Goal: Task Accomplishment & Management: Manage account settings

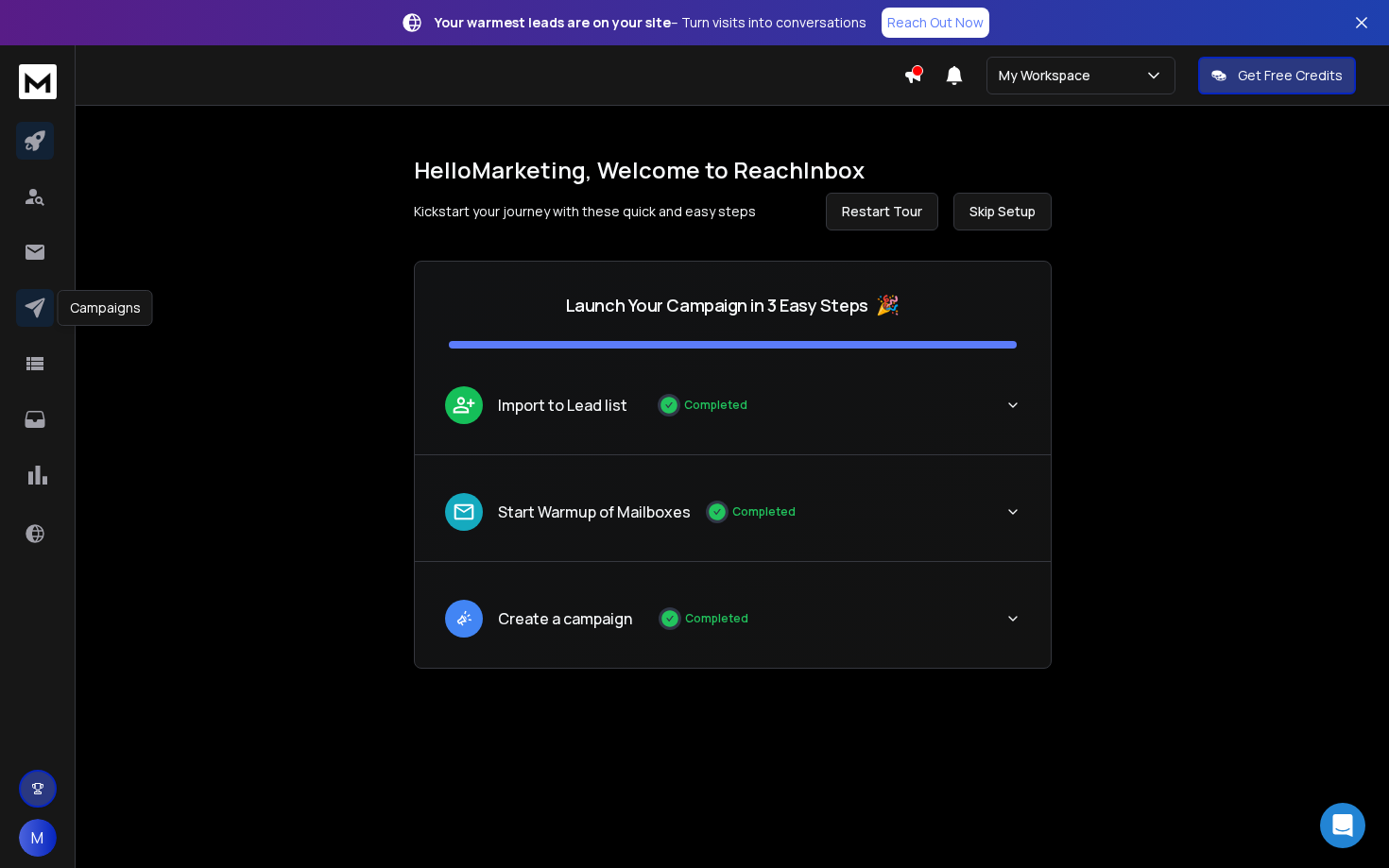
click at [37, 314] on icon at bounding box center [34, 307] width 20 height 20
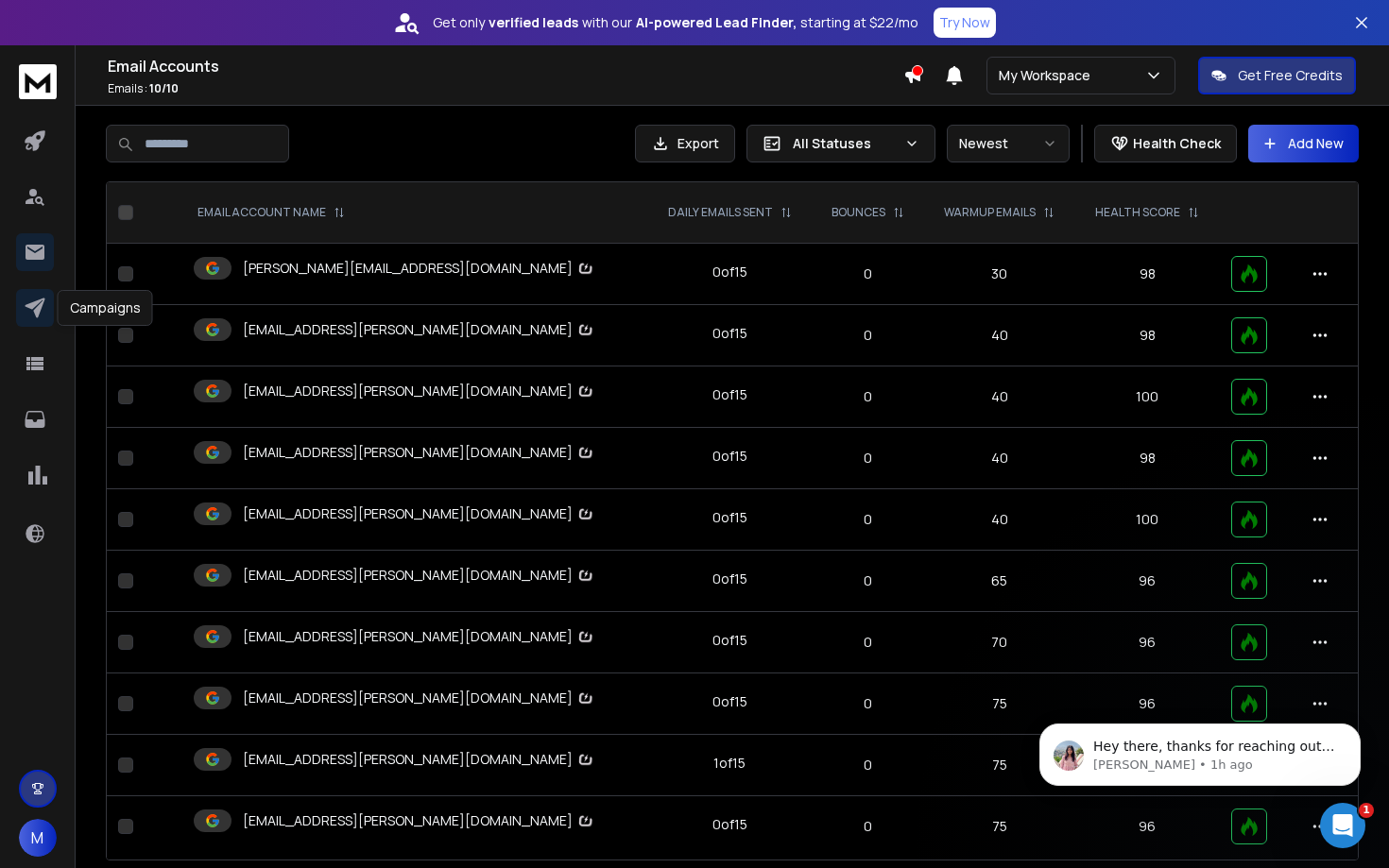
click at [39, 308] on icon at bounding box center [34, 307] width 20 height 20
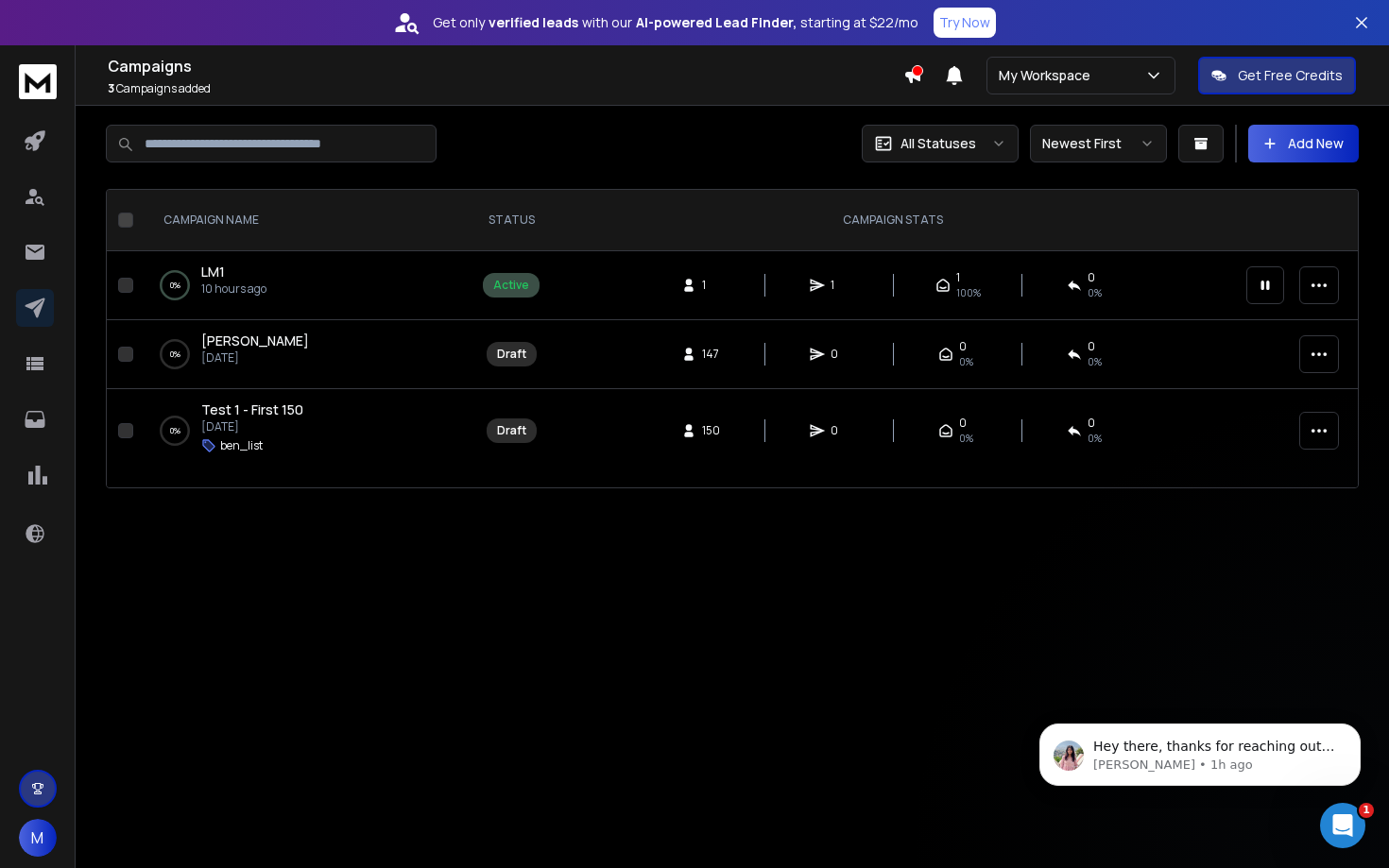
click at [232, 270] on h1 "LM1" at bounding box center [233, 271] width 65 height 19
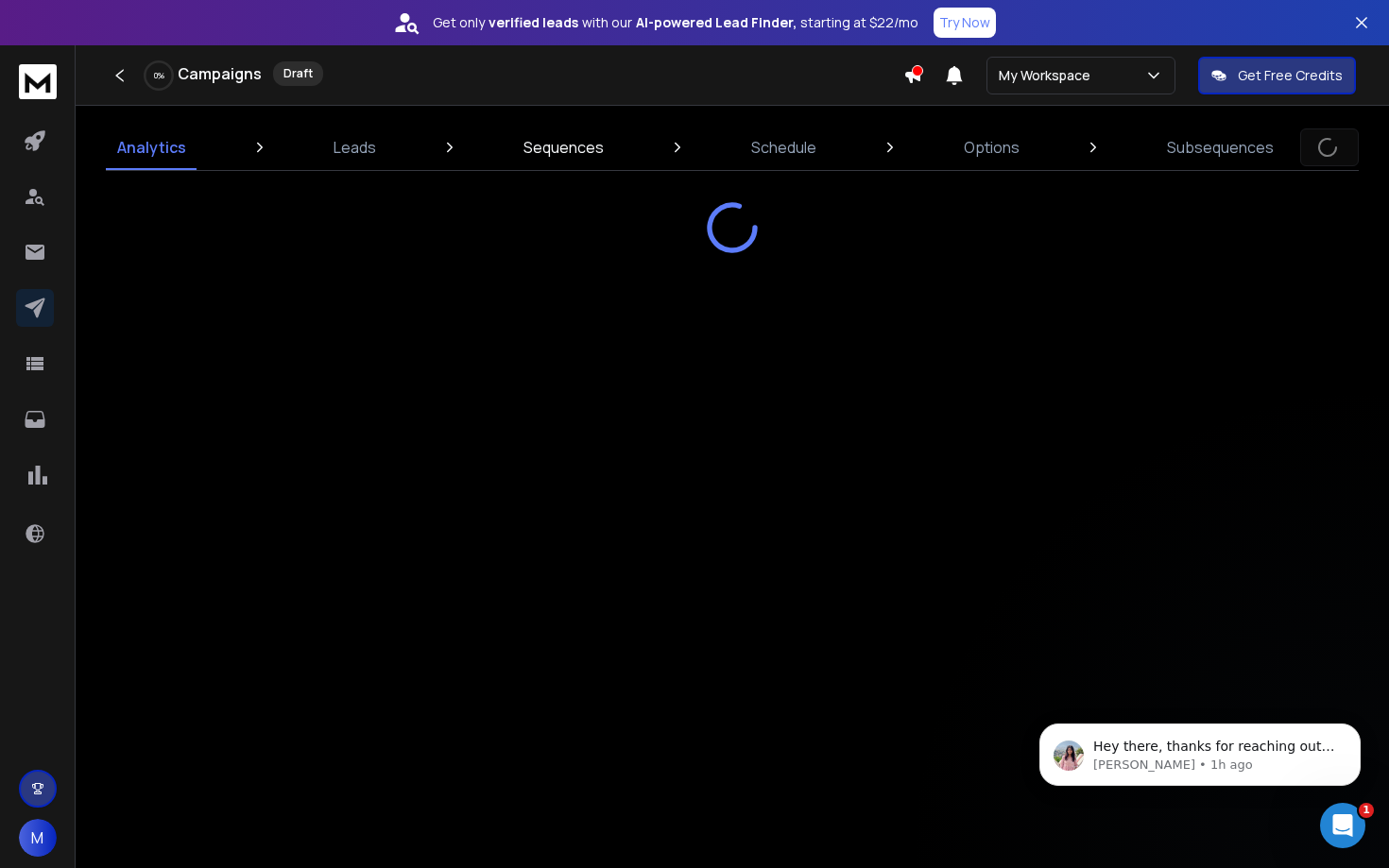
click at [561, 160] on link "Sequences" at bounding box center [564, 147] width 103 height 45
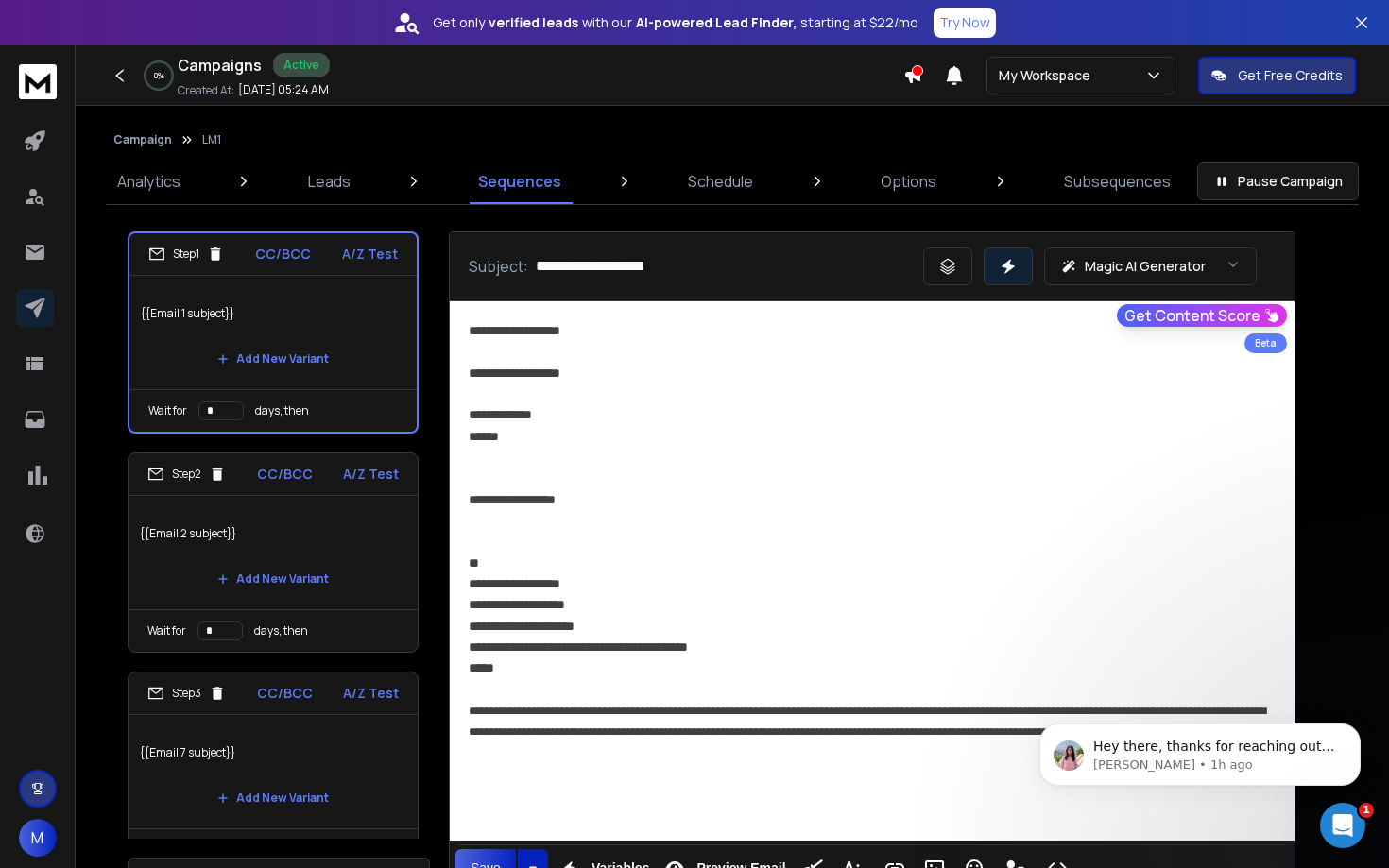
click at [1002, 271] on icon "button" at bounding box center [1008, 265] width 17 height 17
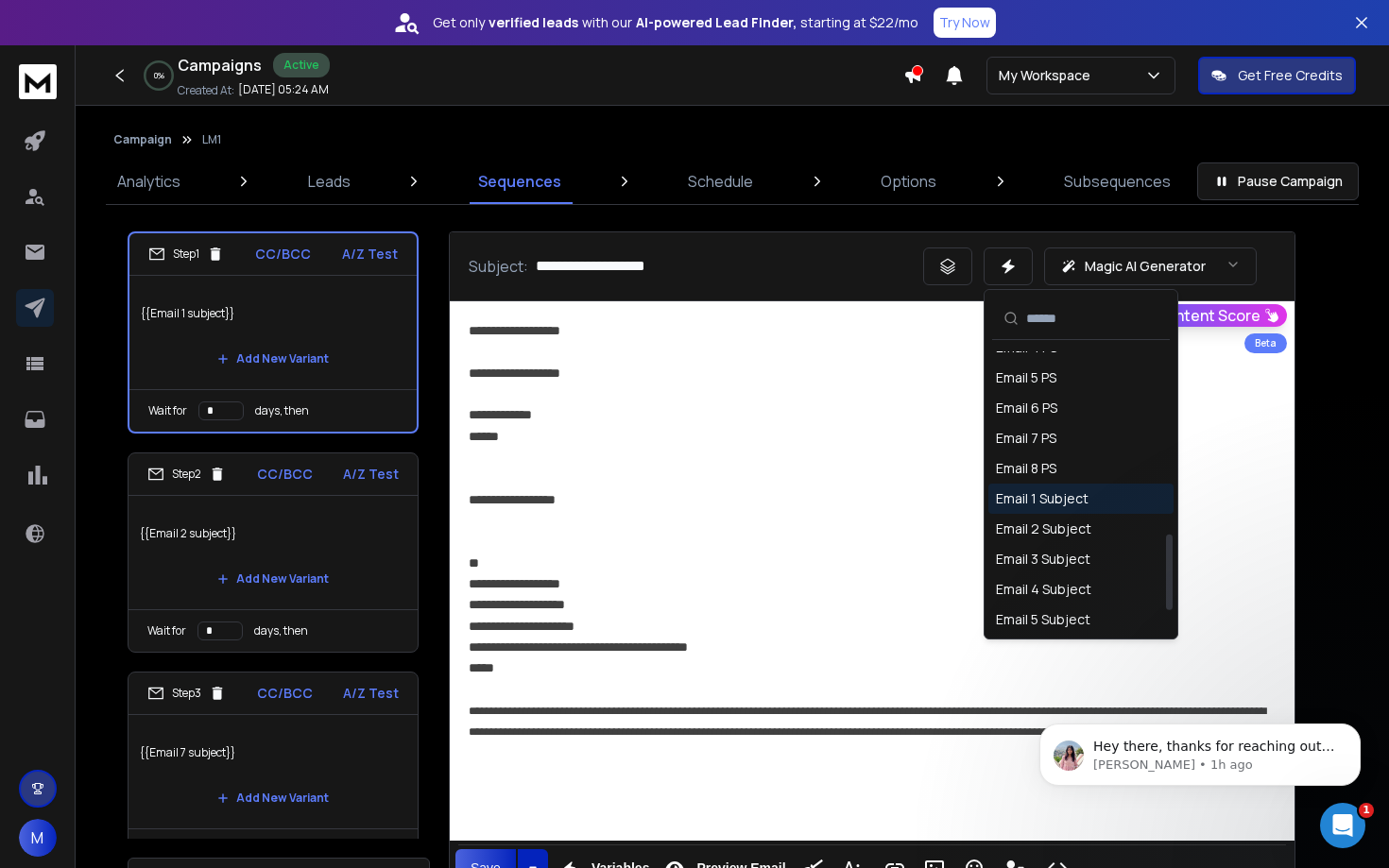
scroll to position [774, 0]
click at [606, 267] on input "**********" at bounding box center [720, 265] width 369 height 22
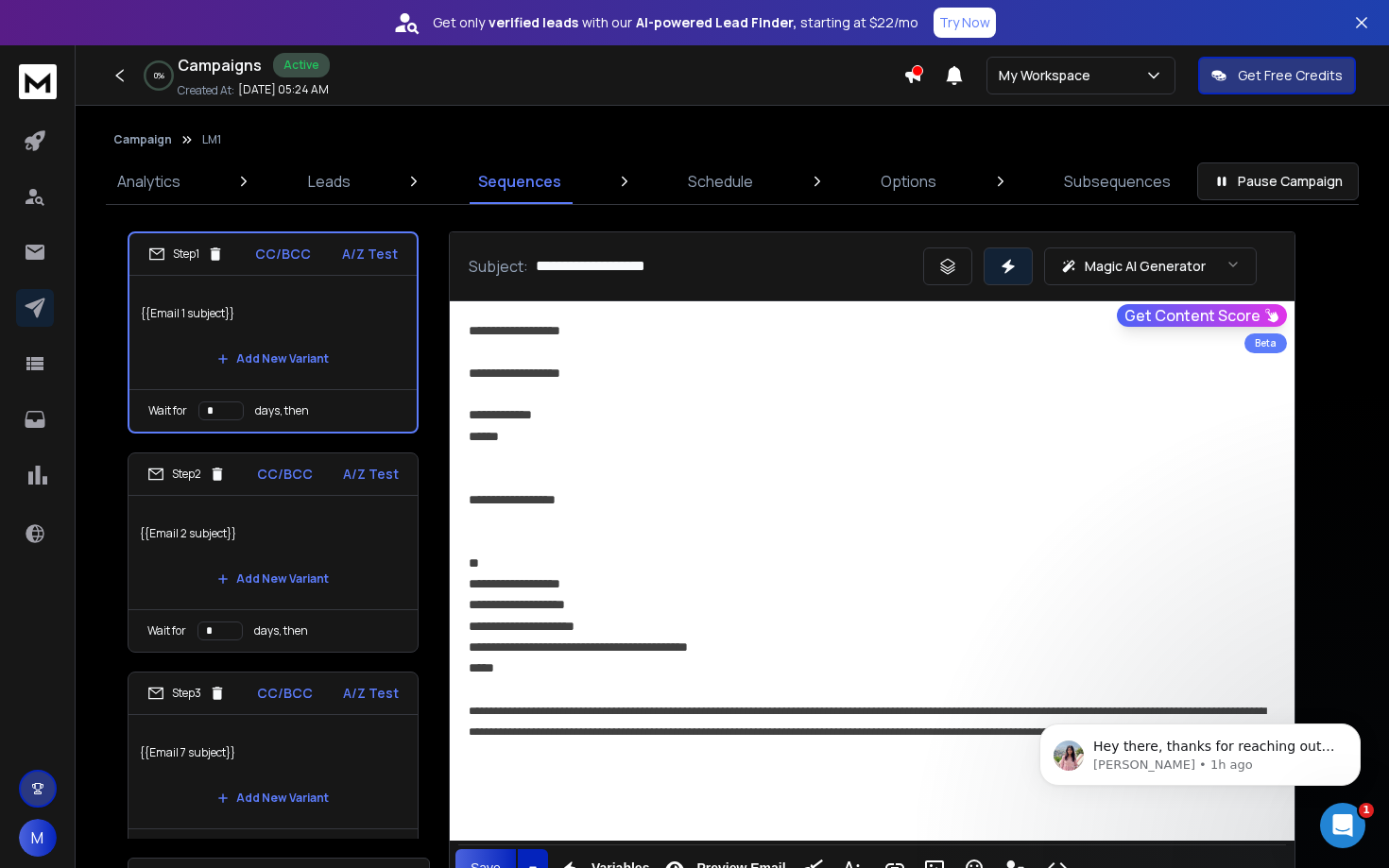
click at [1013, 275] on button "button" at bounding box center [1008, 266] width 49 height 38
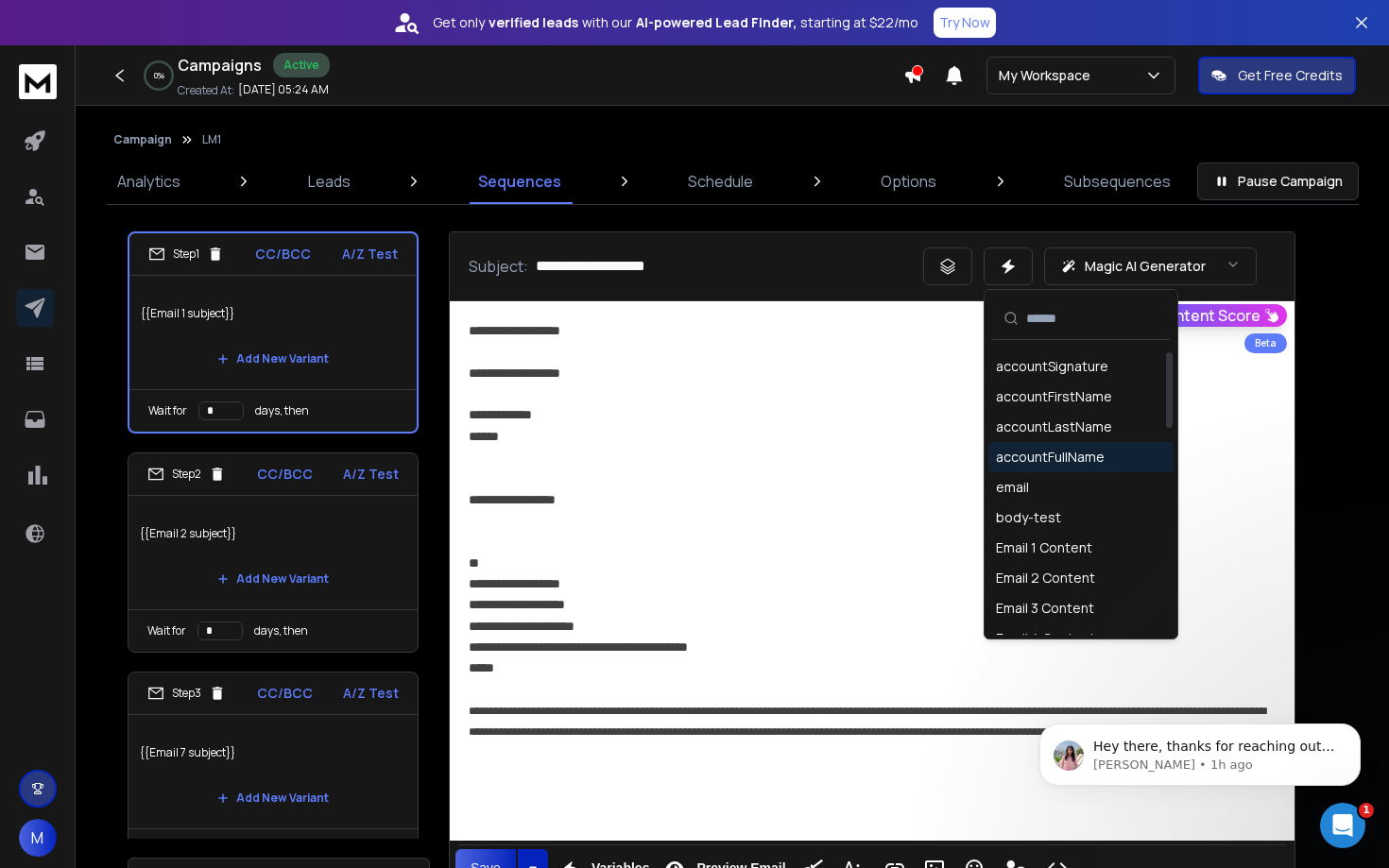
click at [937, 445] on div "******" at bounding box center [871, 436] width 807 height 20
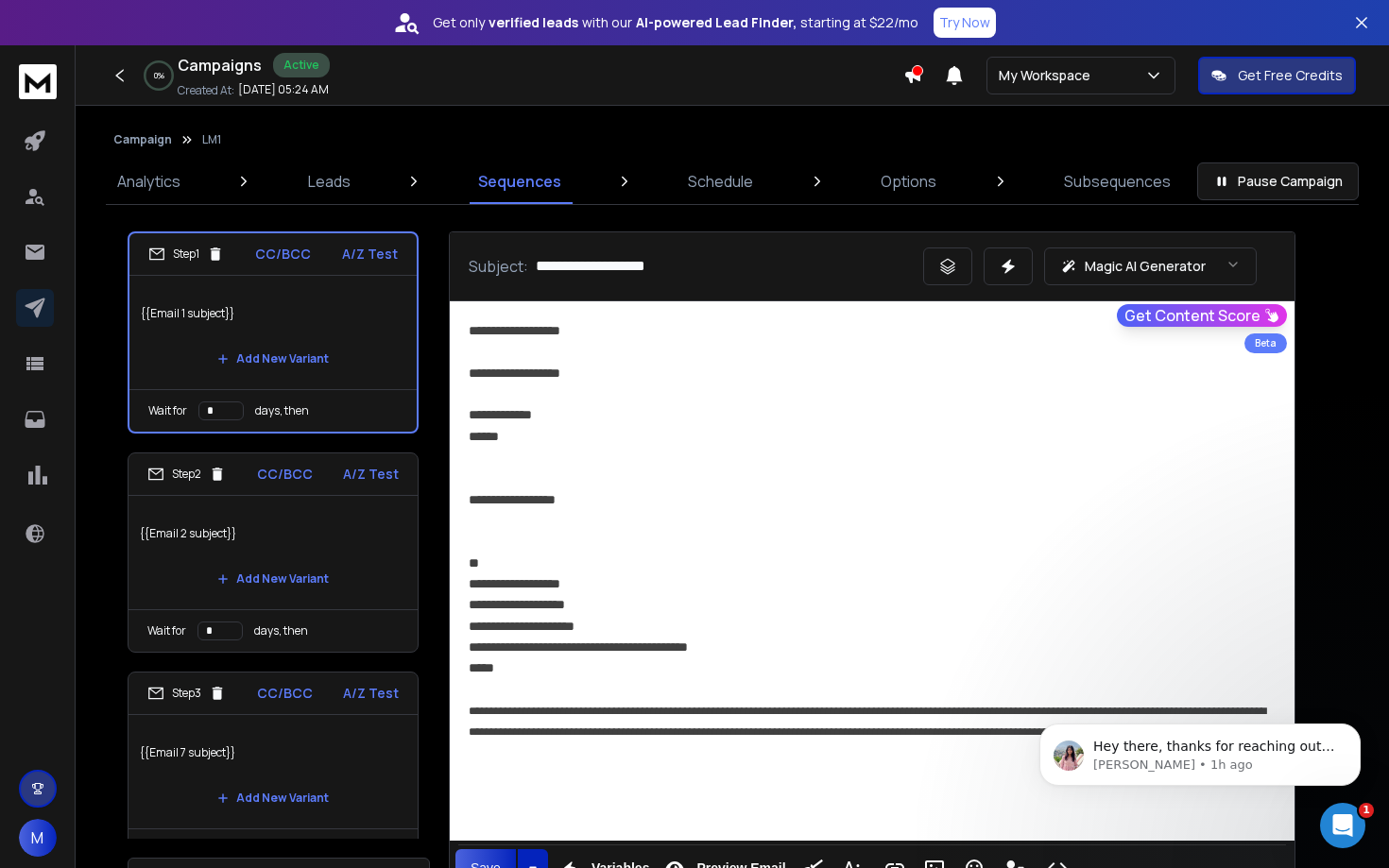
click at [599, 274] on input "**********" at bounding box center [720, 265] width 369 height 22
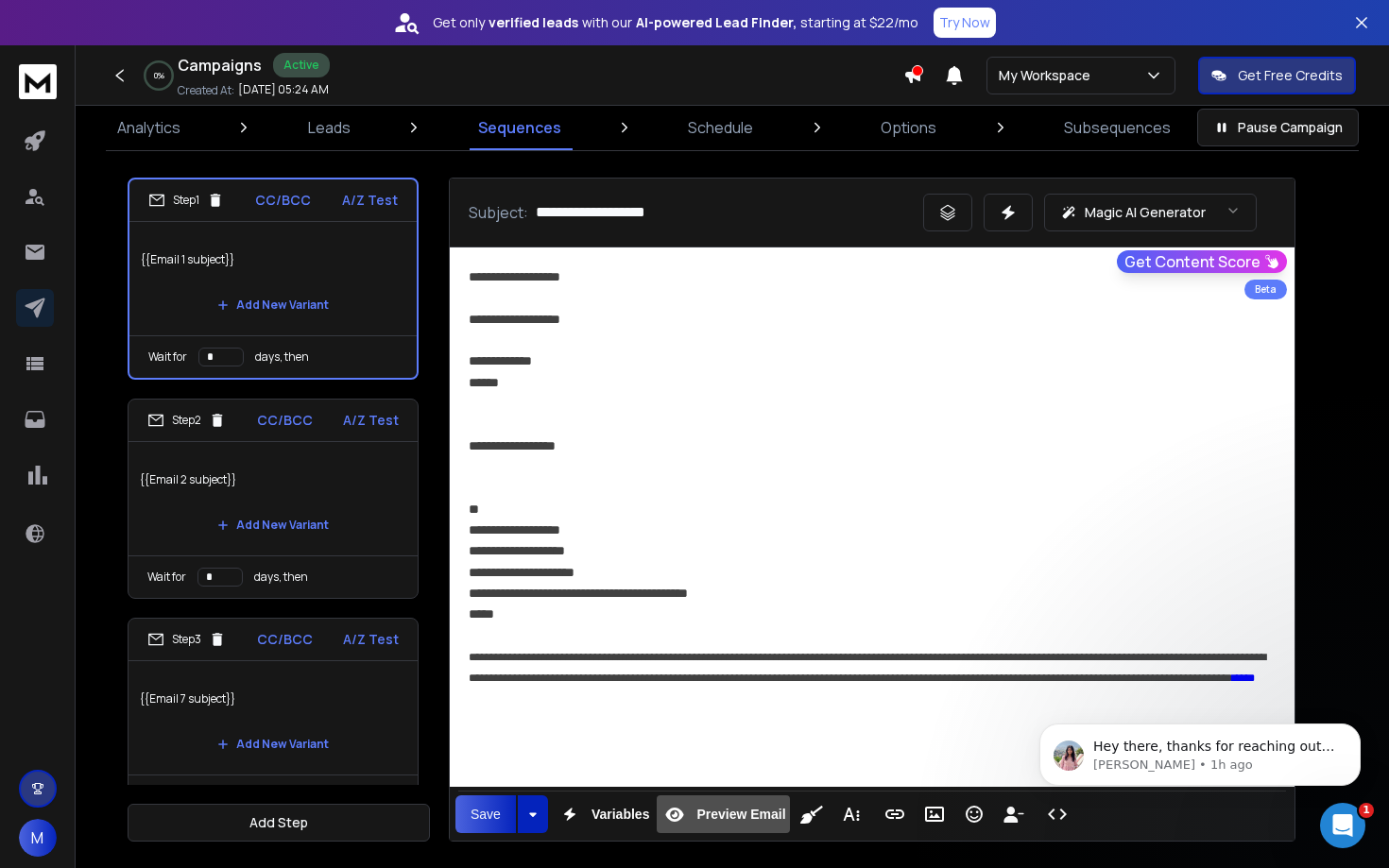
click at [738, 815] on span "Preview Email" at bounding box center [740, 814] width 97 height 16
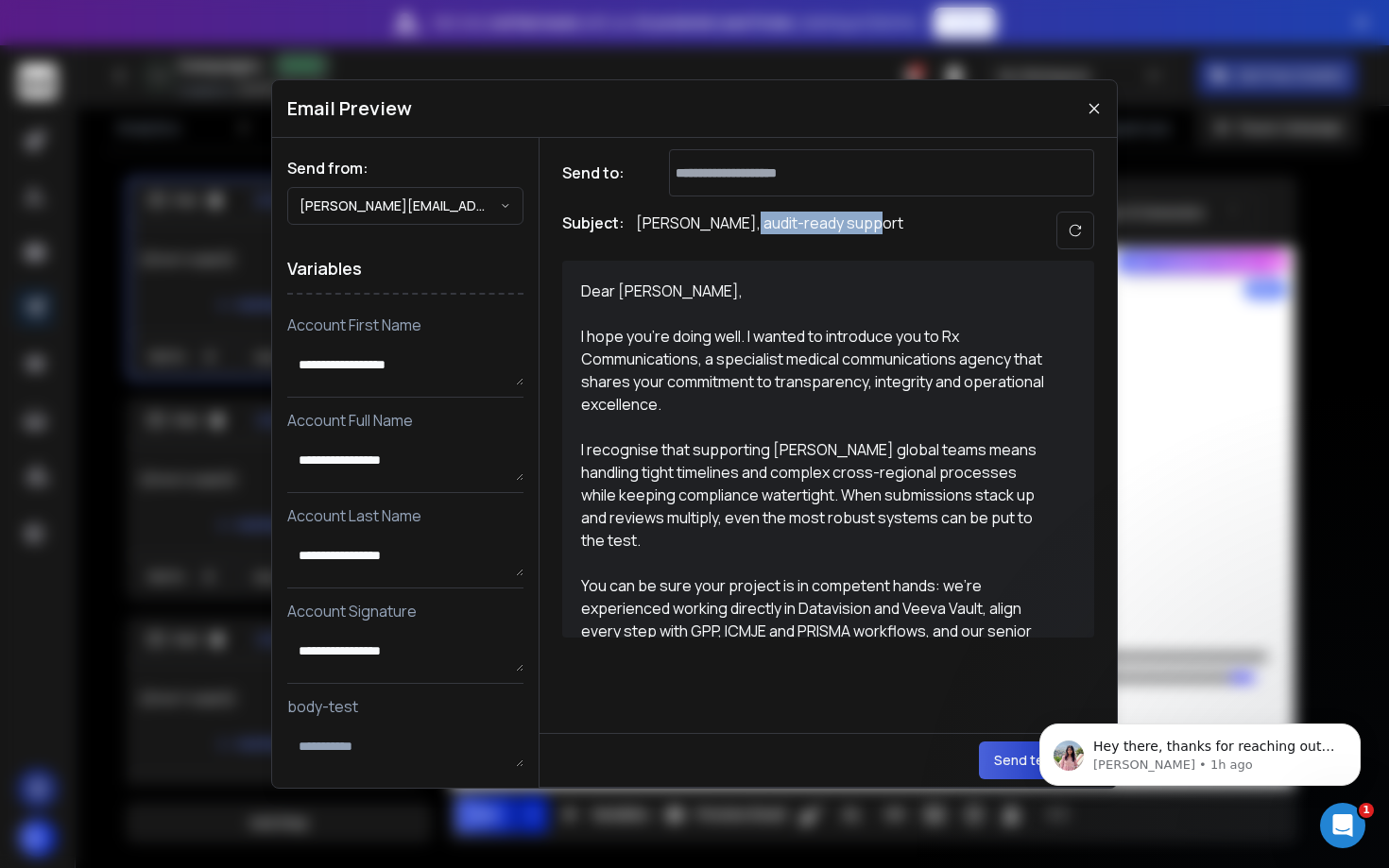
drag, startPoint x: 864, startPoint y: 231, endPoint x: 733, endPoint y: 231, distance: 131.0
click at [733, 231] on div "Subject: Dr Ibrahim, audit-ready support" at bounding box center [803, 230] width 483 height 38
click at [1093, 112] on icon at bounding box center [1093, 108] width 15 height 15
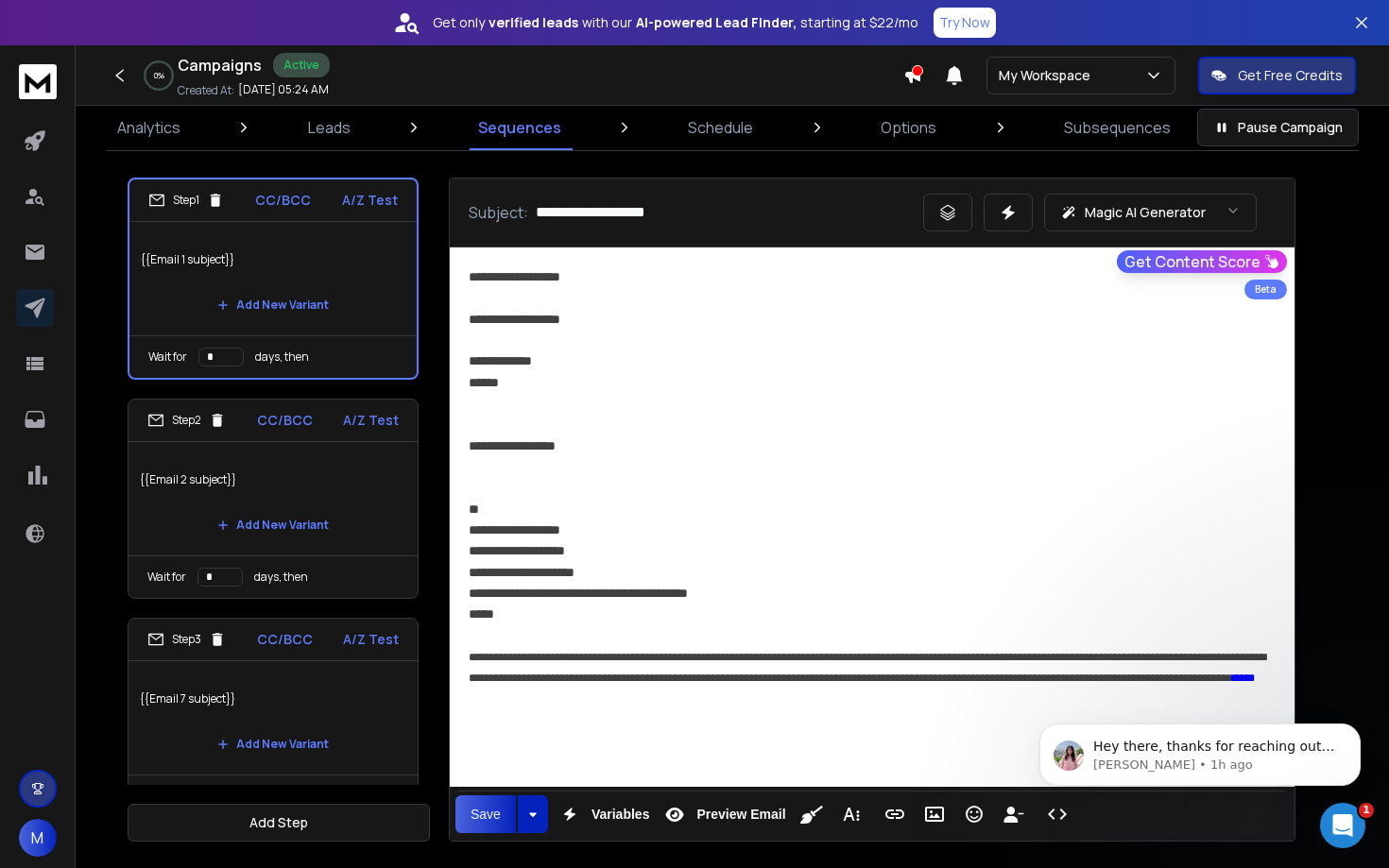
drag, startPoint x: 599, startPoint y: 208, endPoint x: 614, endPoint y: 273, distance: 66.7
click at [599, 208] on input "**********" at bounding box center [720, 212] width 369 height 22
click at [336, 131] on p "Leads" at bounding box center [330, 127] width 43 height 22
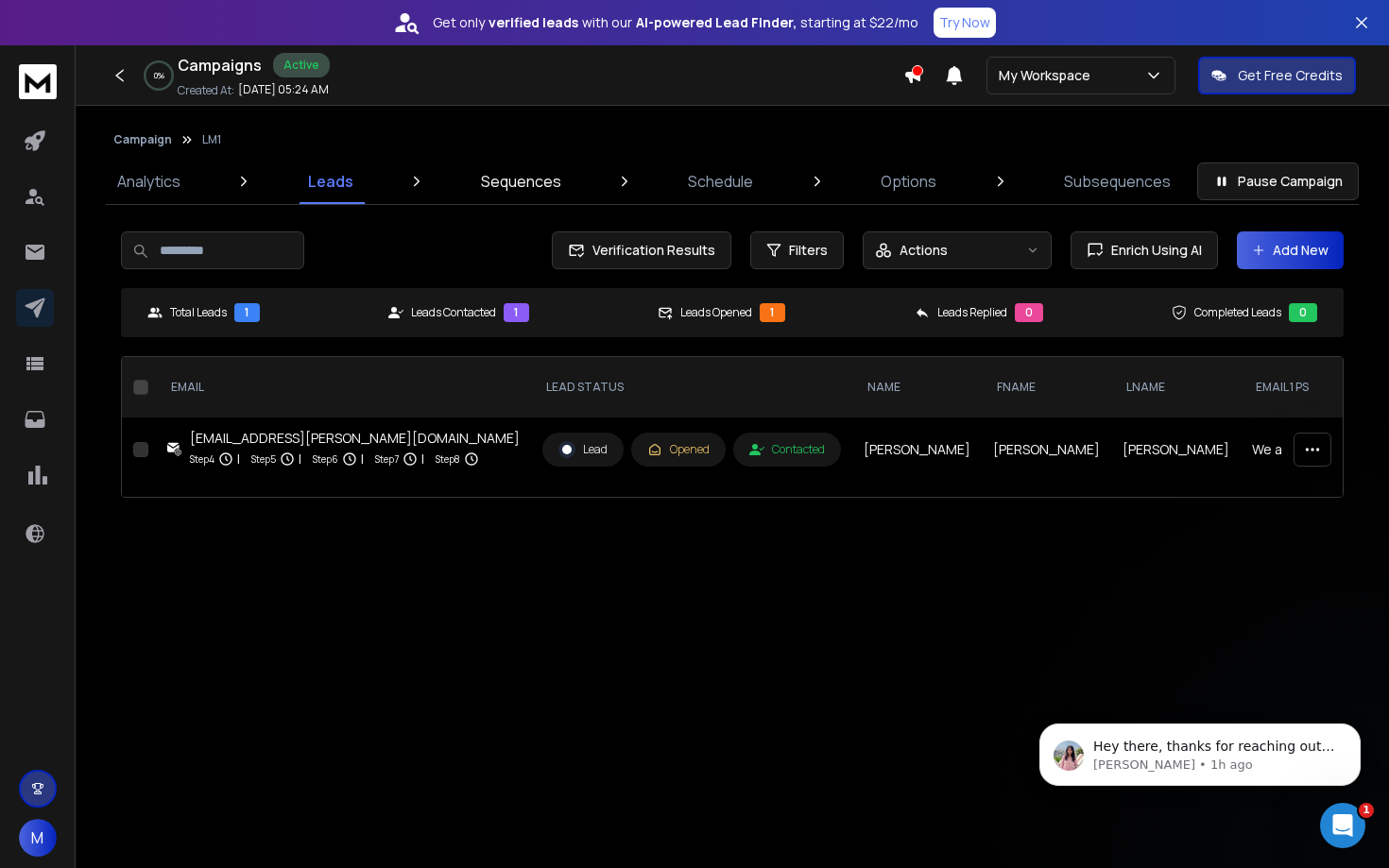
click at [547, 178] on p "Sequences" at bounding box center [521, 180] width 80 height 22
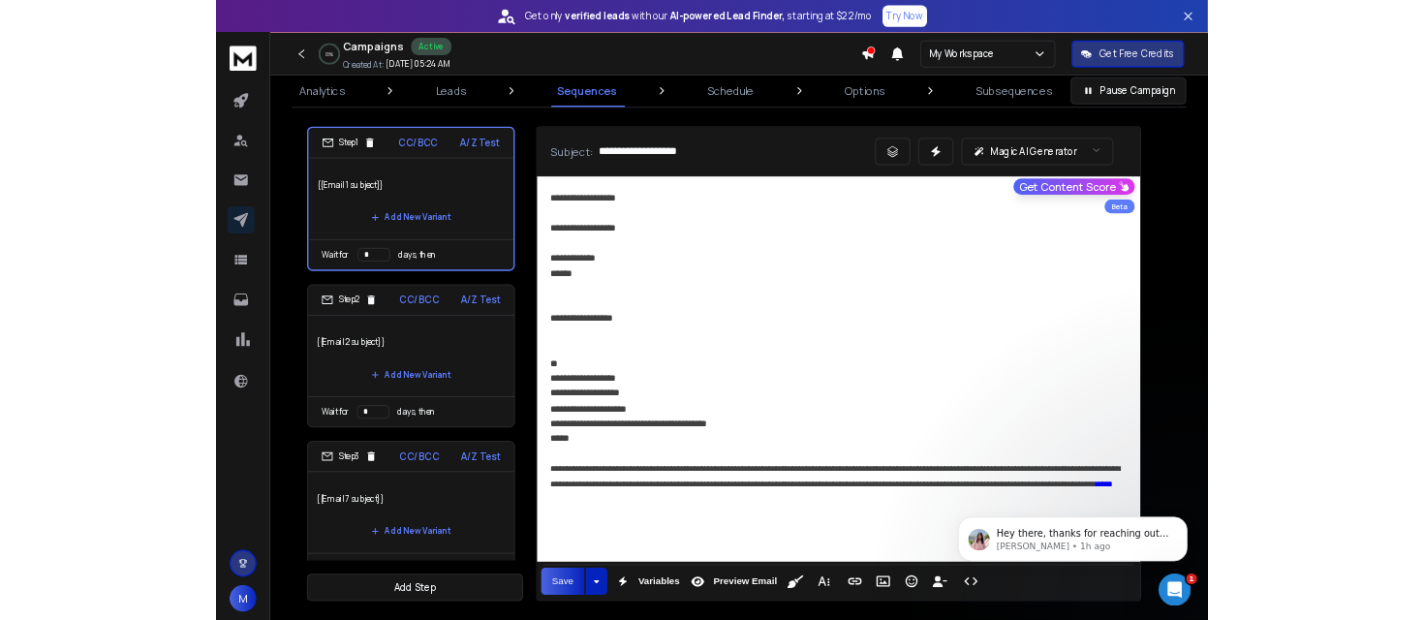
scroll to position [57, 0]
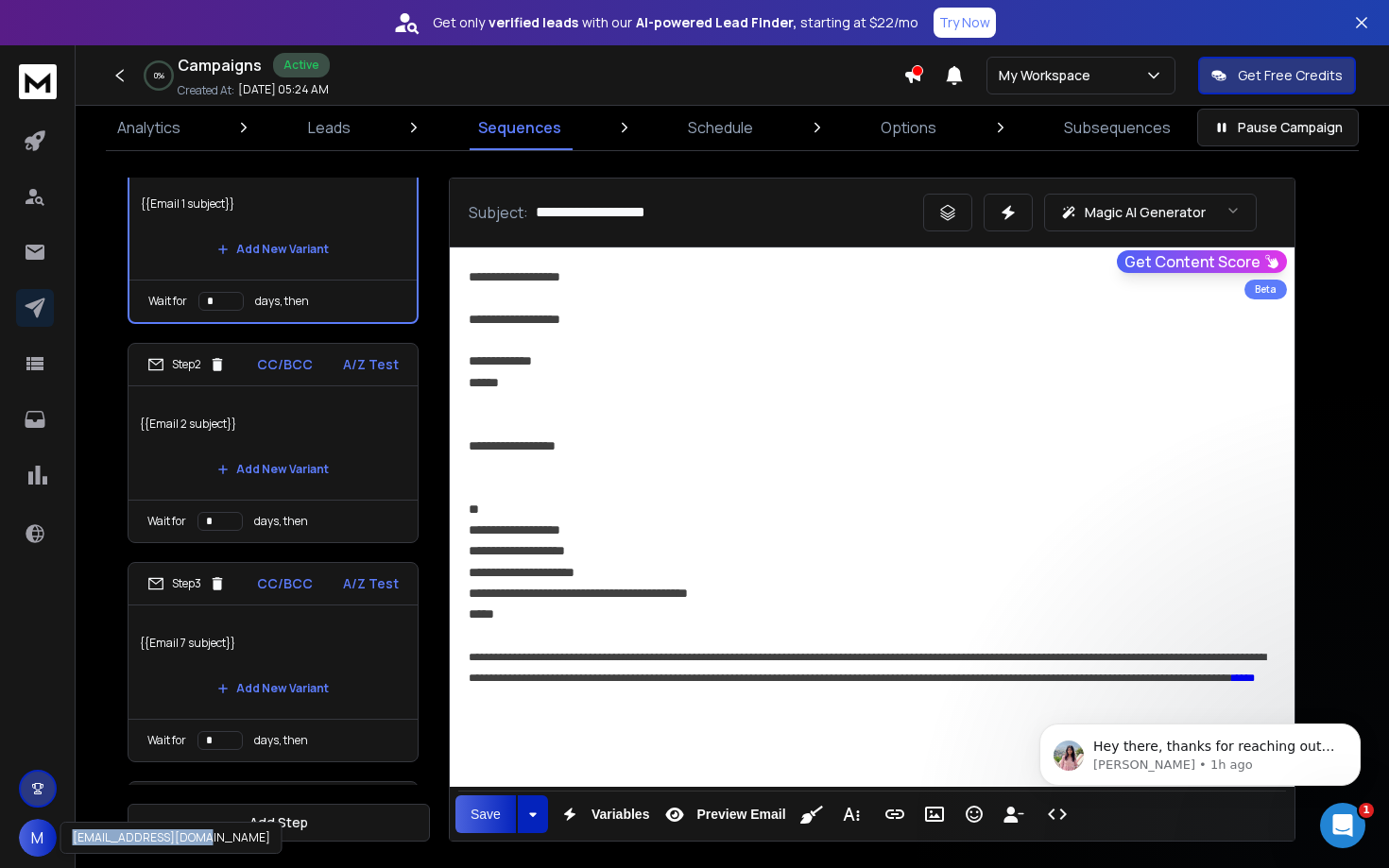
copy div "marketing@rxcomms.uk"
drag, startPoint x: 197, startPoint y: 843, endPoint x: 146, endPoint y: 815, distance: 58.2
click at [146, 814] on body "**********" at bounding box center [694, 380] width 1389 height 868
click at [1005, 214] on icon "button" at bounding box center [1008, 212] width 17 height 17
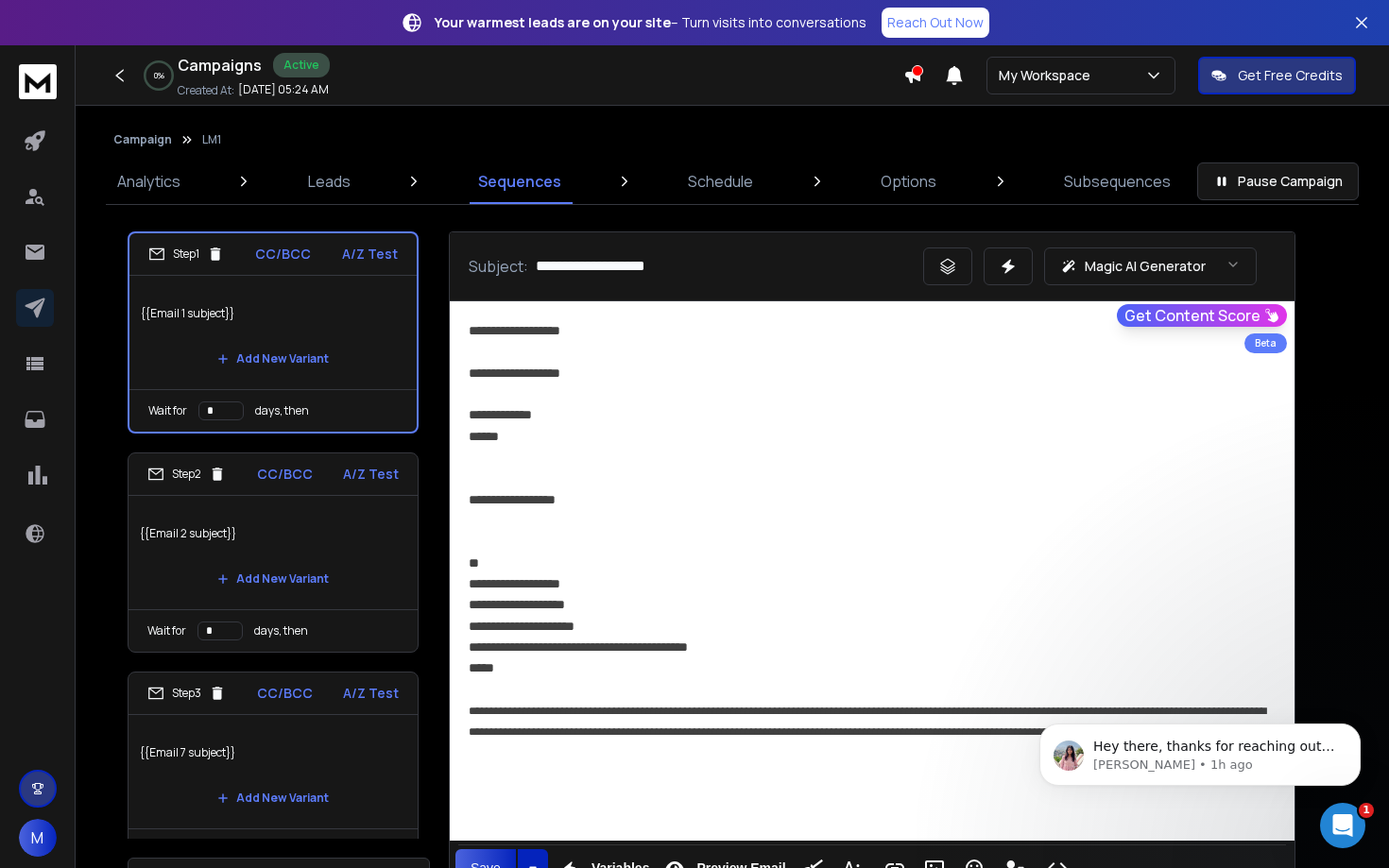
scroll to position [45, 0]
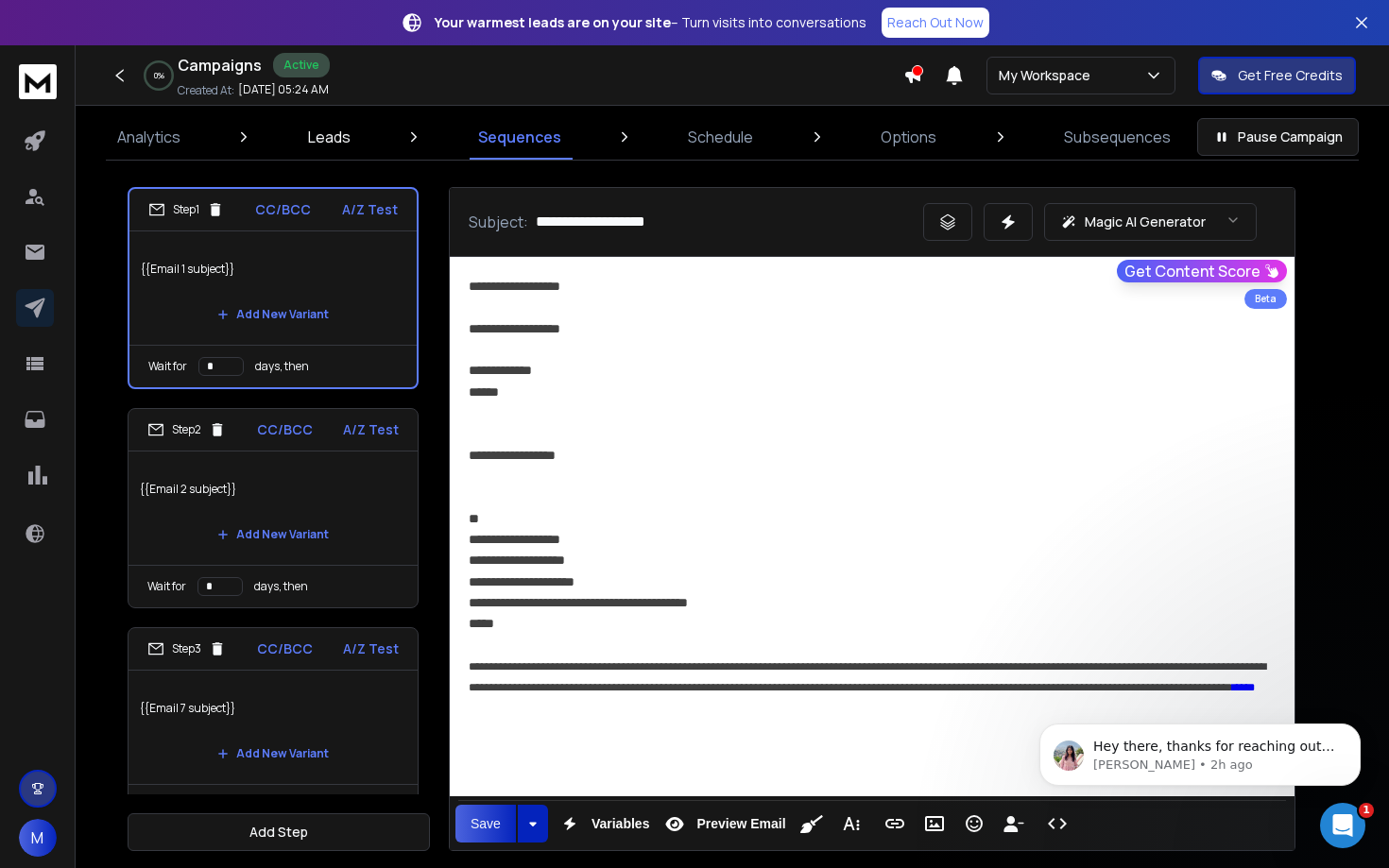
click at [353, 153] on link "Leads" at bounding box center [329, 137] width 65 height 45
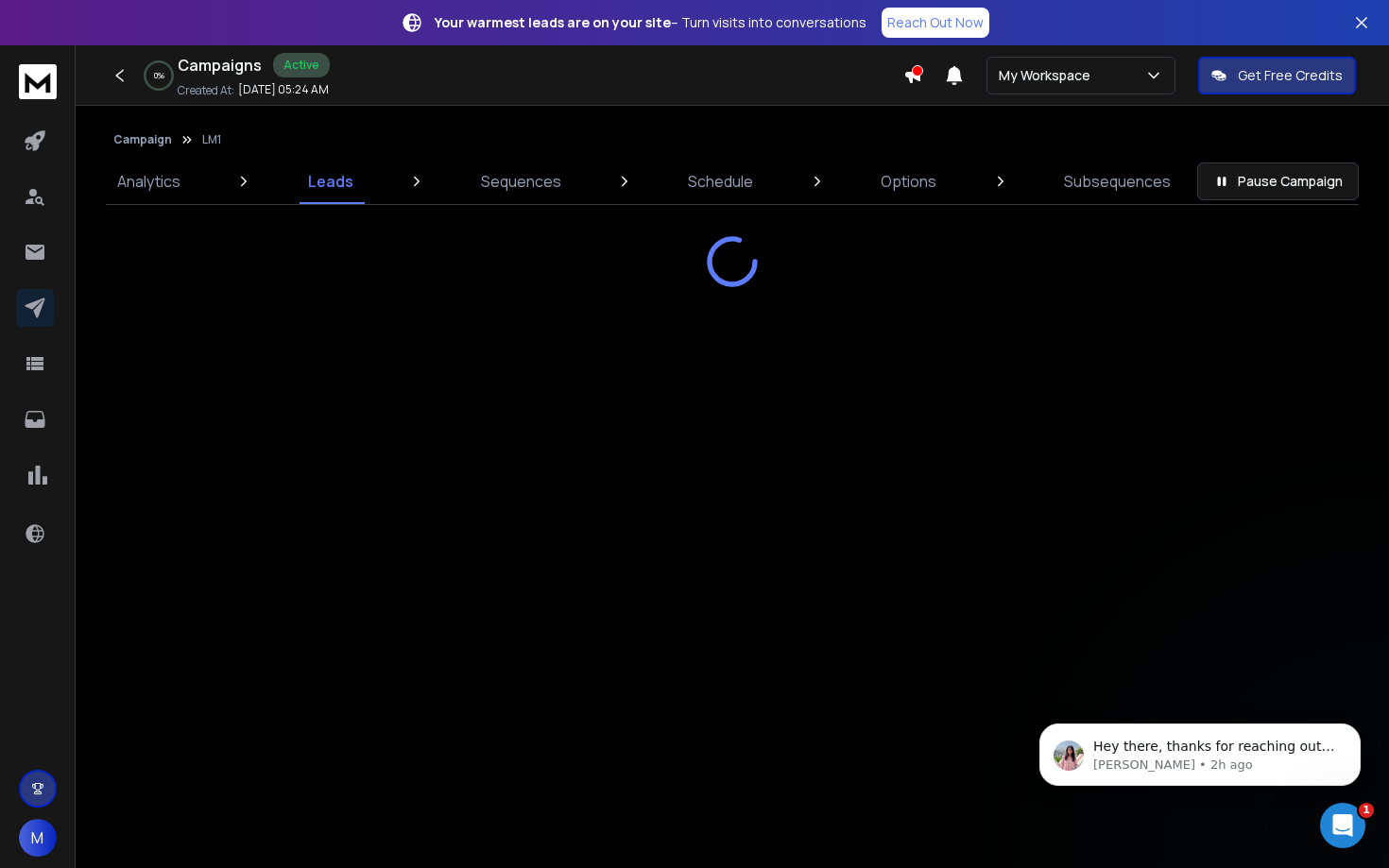
click at [348, 146] on div "Campaign LM1" at bounding box center [732, 139] width 1238 height 15
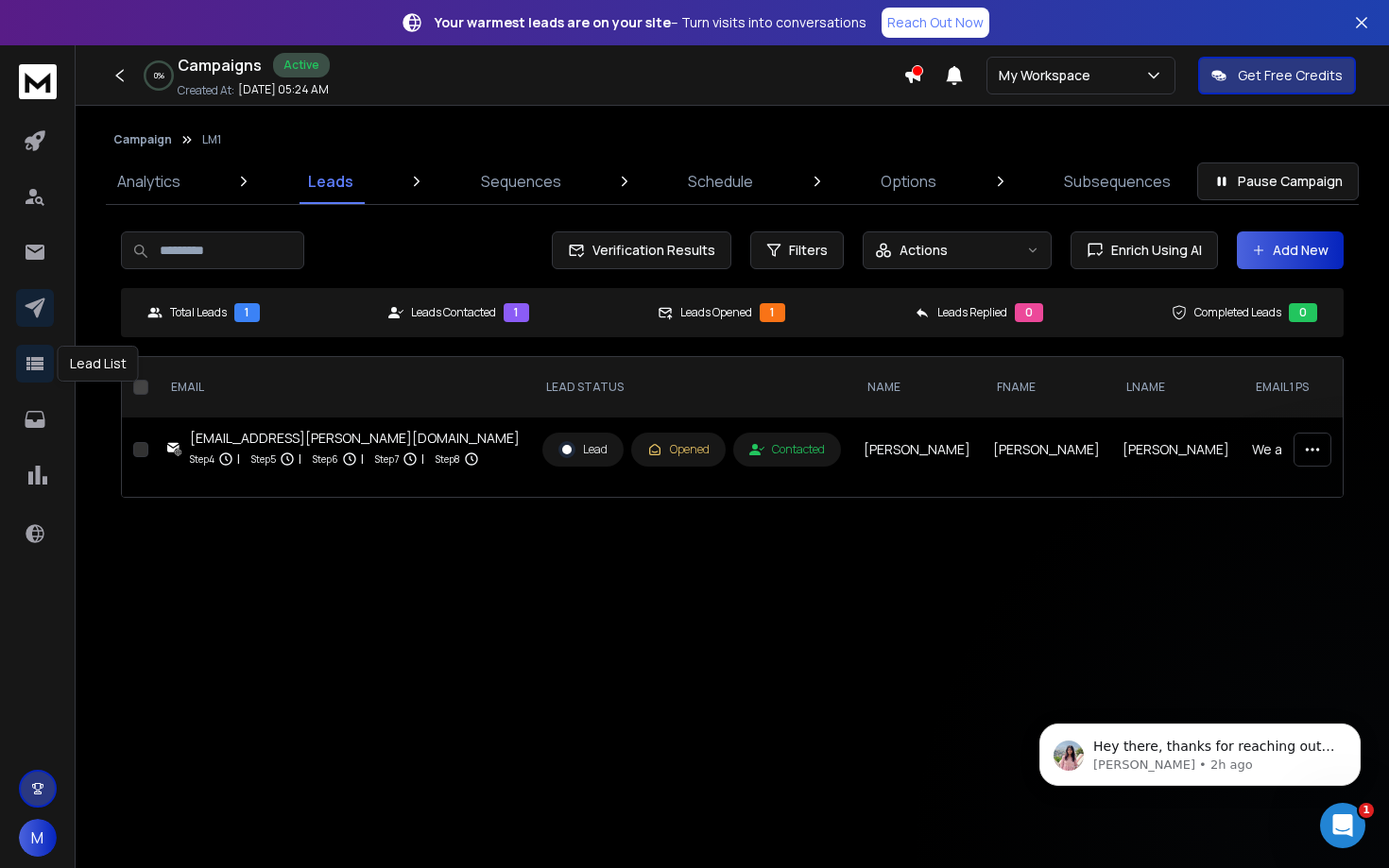
click at [32, 379] on link at bounding box center [34, 363] width 38 height 38
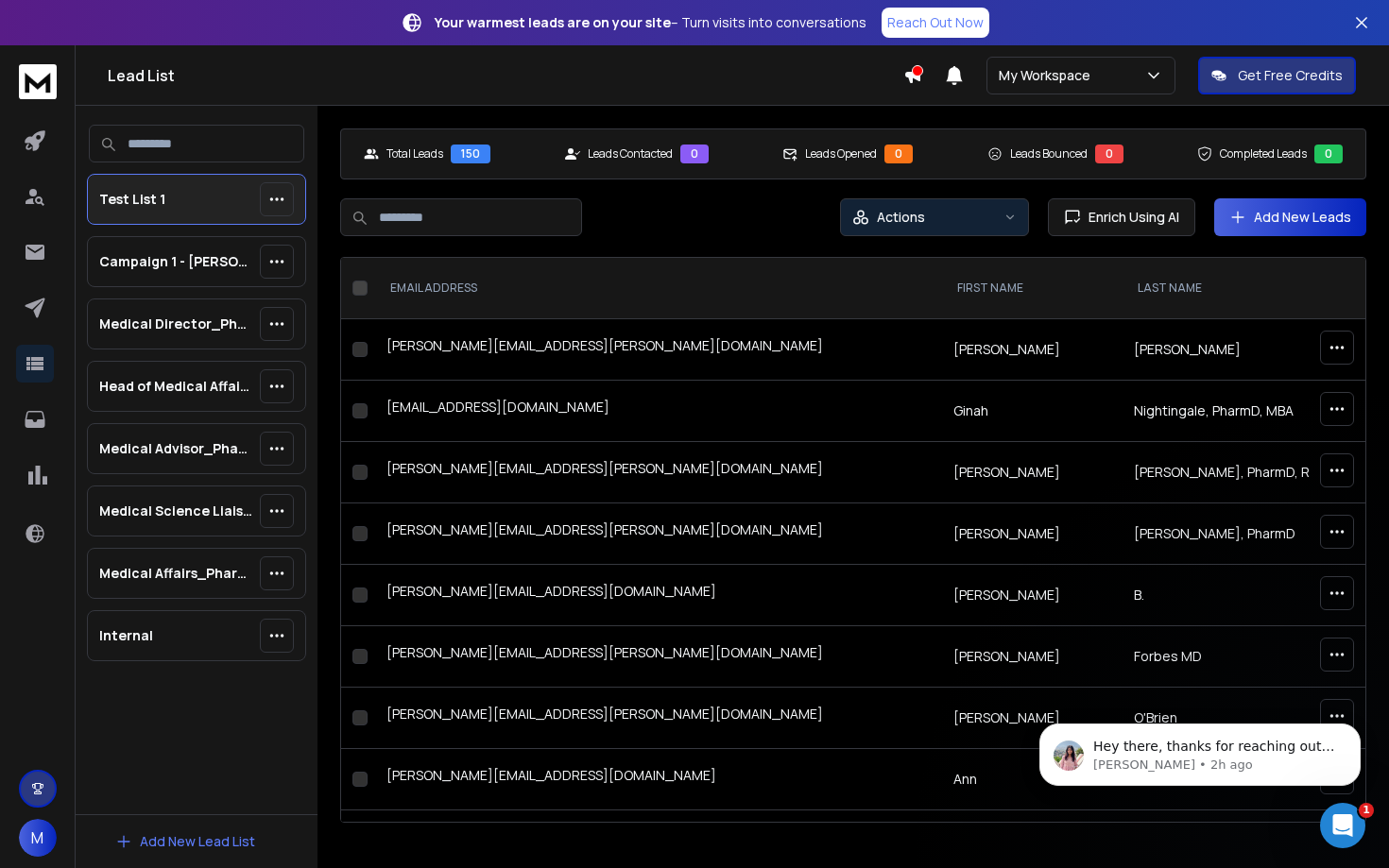
click at [988, 219] on div "Actions" at bounding box center [923, 217] width 143 height 19
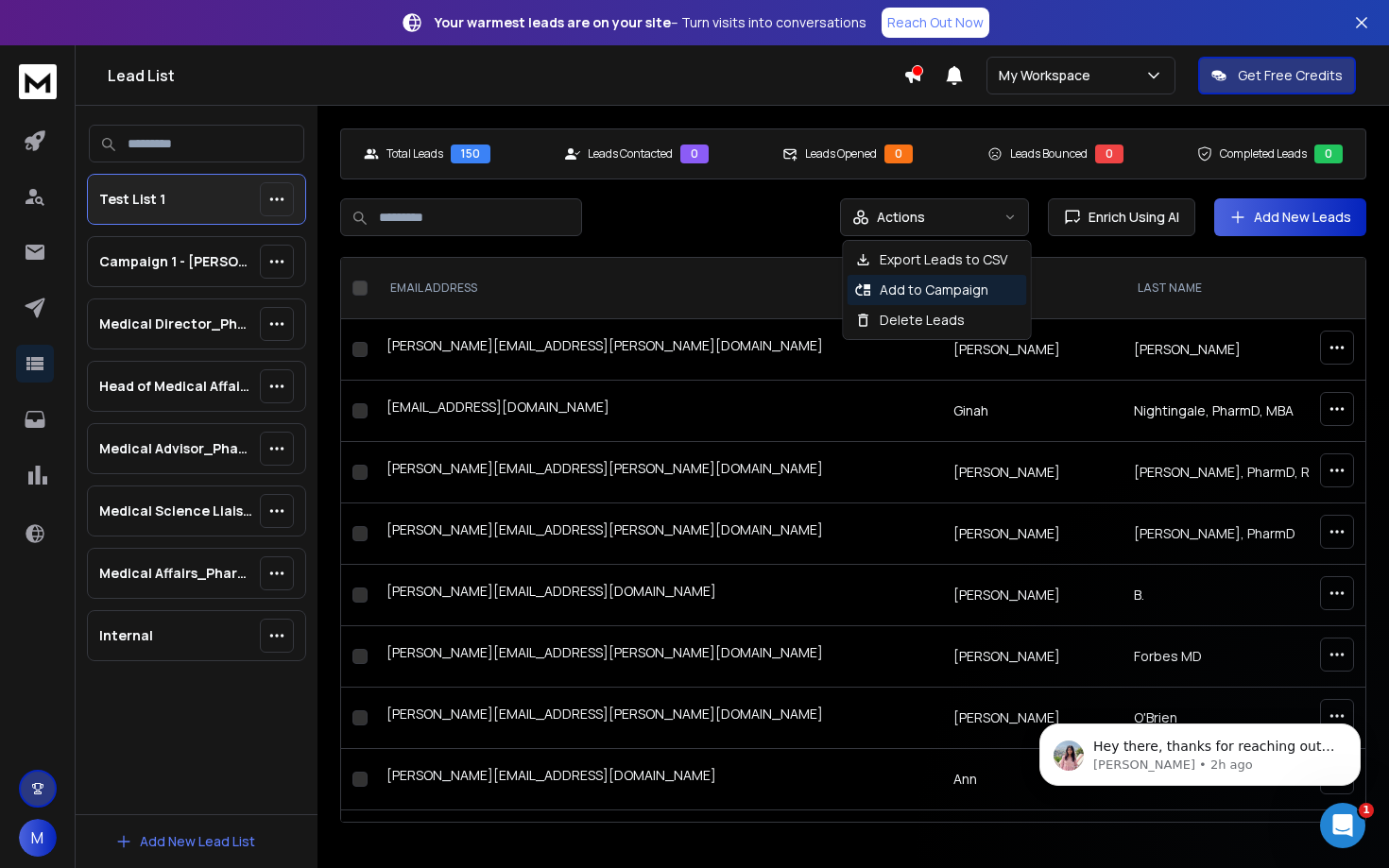
click at [166, 265] on p "Campaign 1 - [PERSON_NAME]'s List - Publications" at bounding box center [176, 261] width 153 height 19
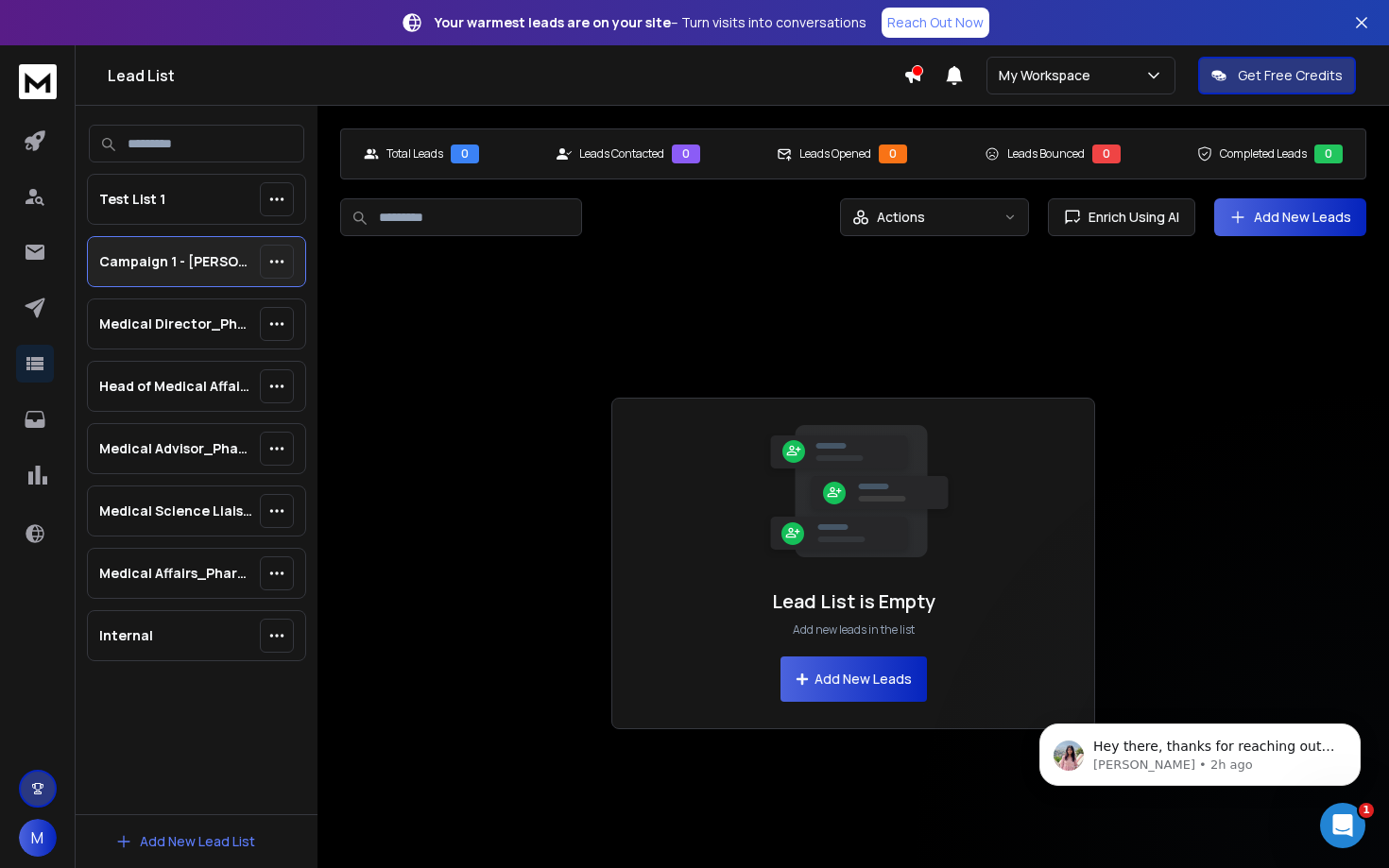
click at [161, 604] on div "Internal" at bounding box center [196, 636] width 219 height 51
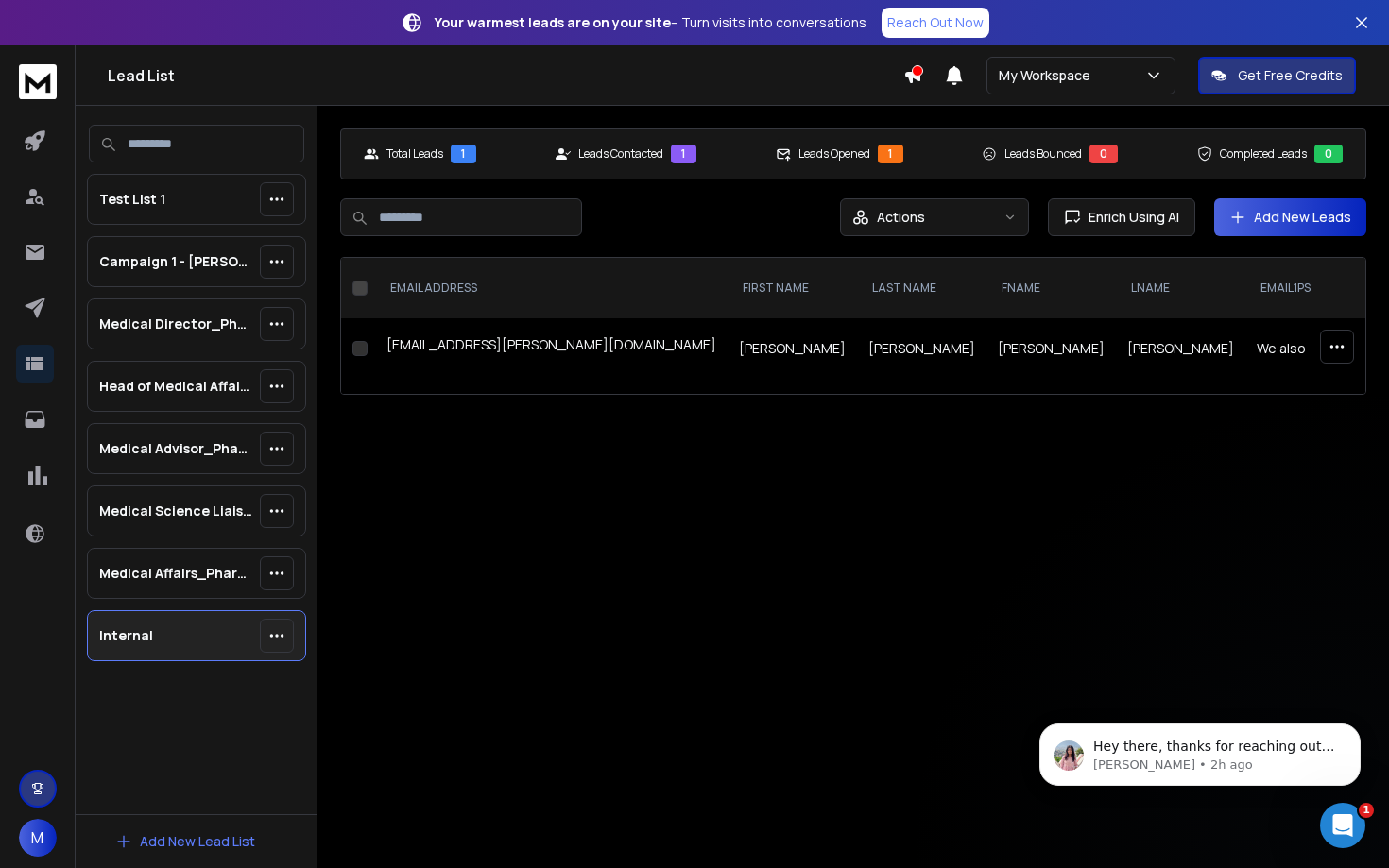
click at [355, 283] on button "button" at bounding box center [359, 288] width 15 height 15
click at [1109, 221] on div "Actions" at bounding box center [1090, 217] width 143 height 19
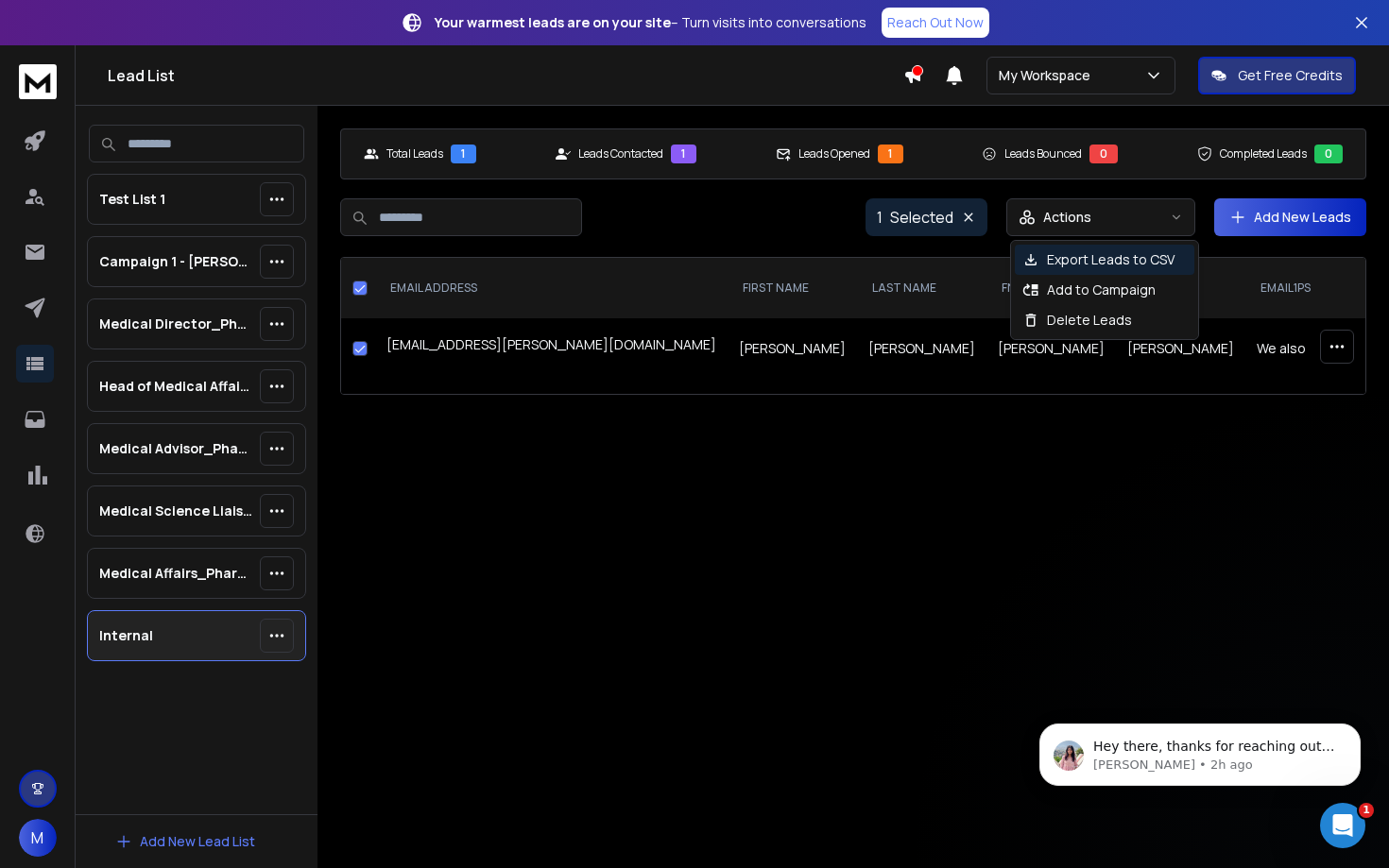
click at [1103, 265] on p "Export Leads to CSV" at bounding box center [1110, 259] width 128 height 19
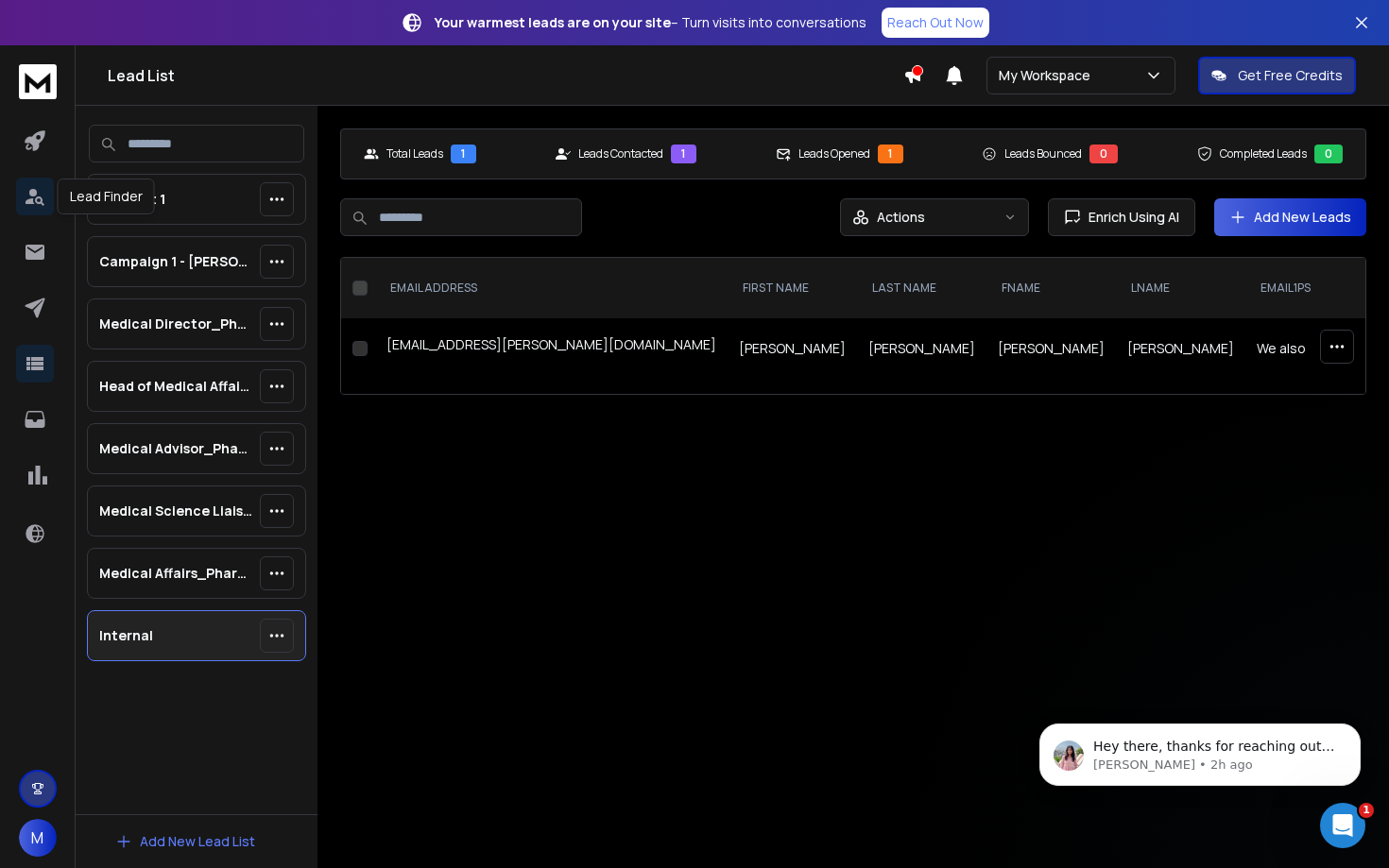
click at [39, 203] on icon at bounding box center [34, 201] width 19 height 10
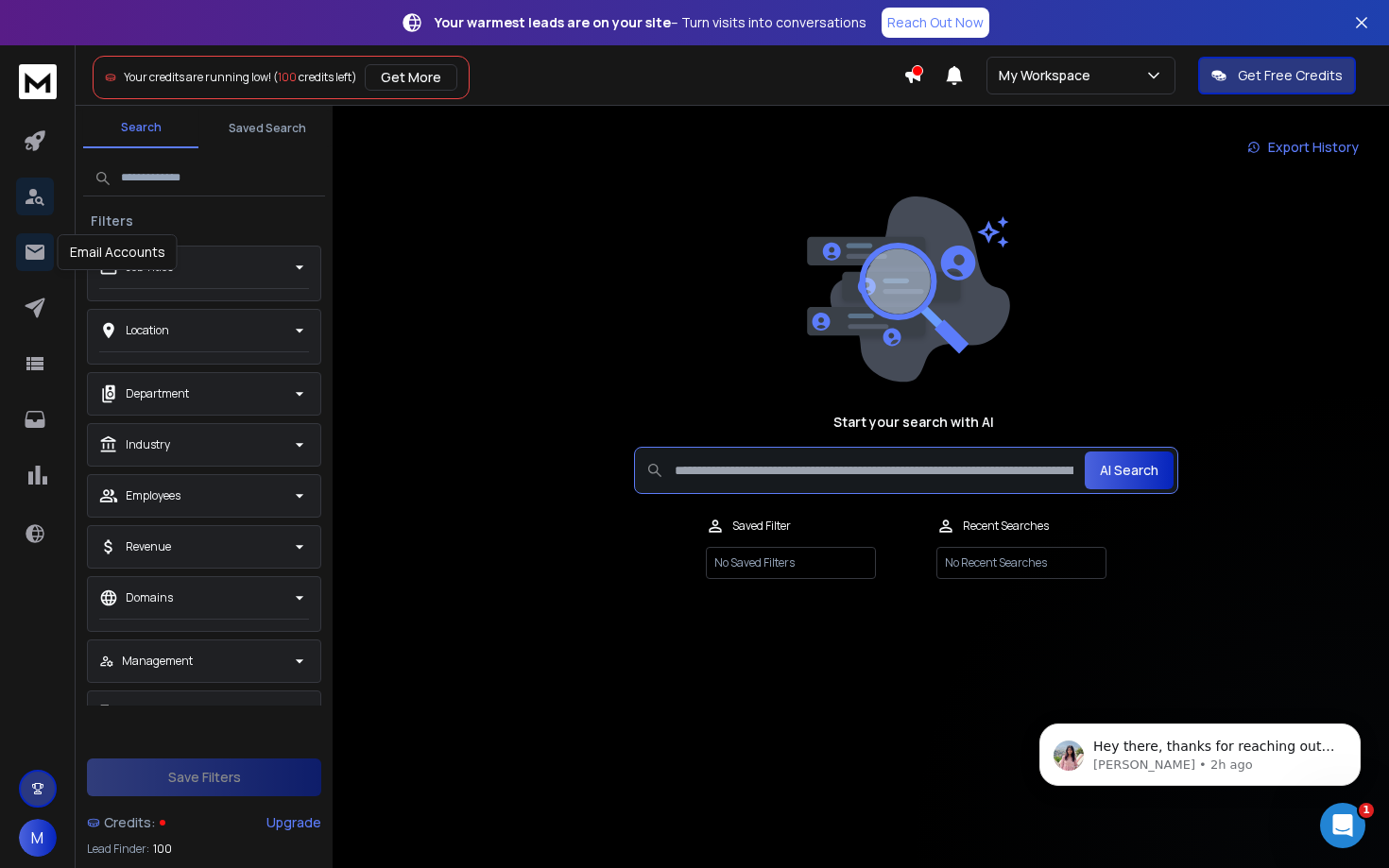
click at [30, 267] on link at bounding box center [34, 252] width 38 height 38
